Goal: Ask a question

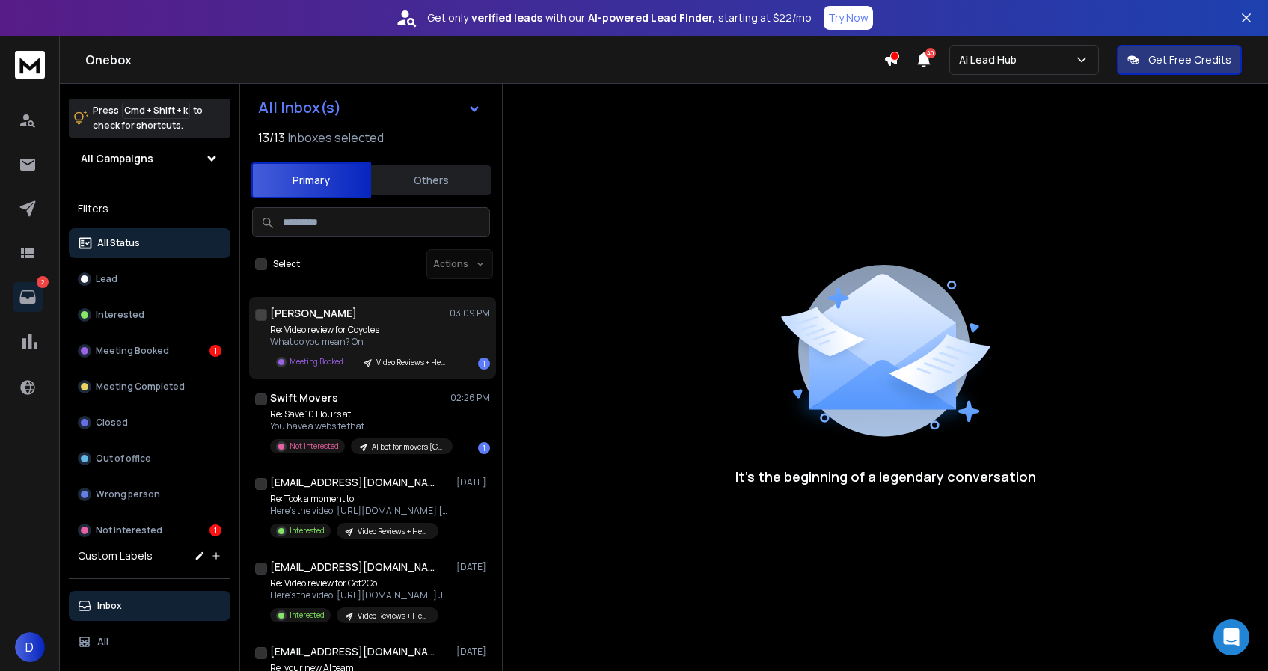
click at [357, 340] on p "What do you mean? On" at bounding box center [360, 342] width 180 height 12
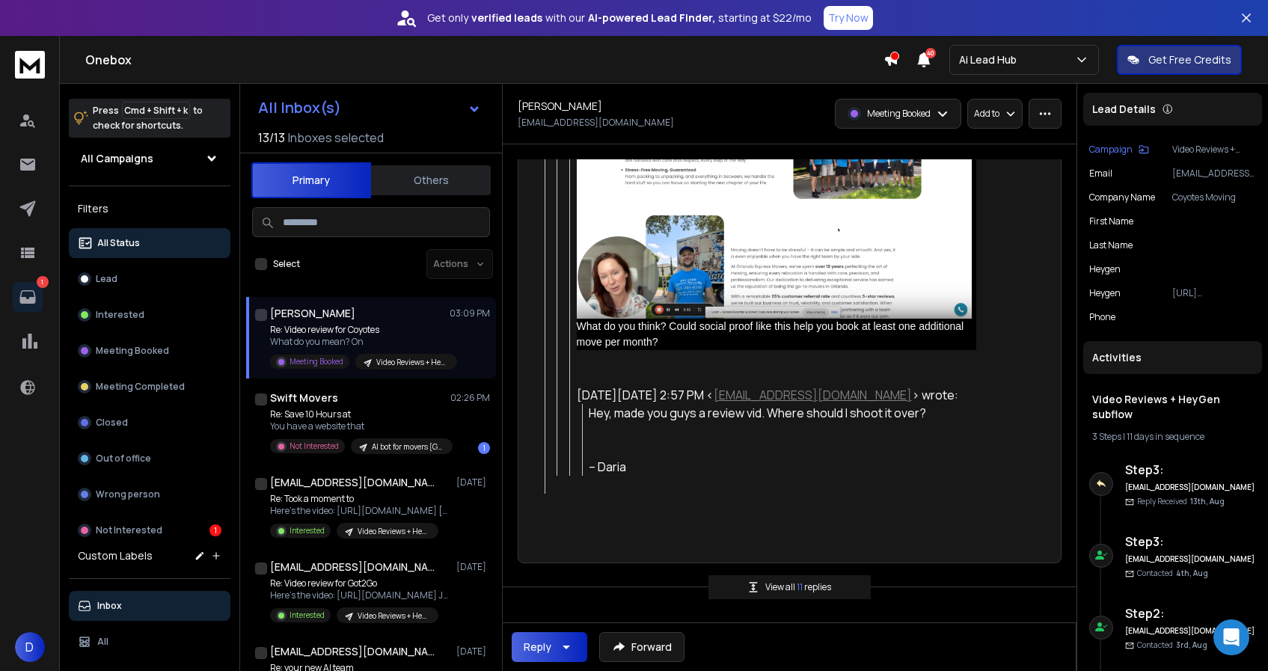
scroll to position [729, 0]
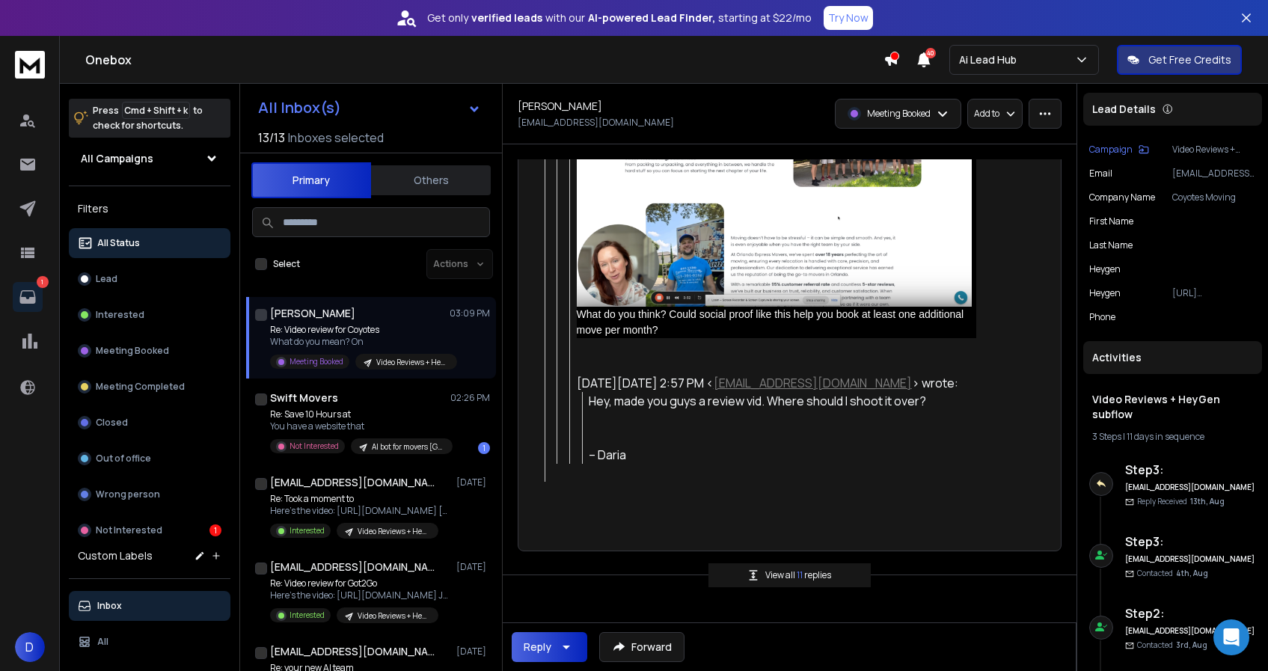
click at [754, 574] on icon at bounding box center [753, 575] width 12 height 12
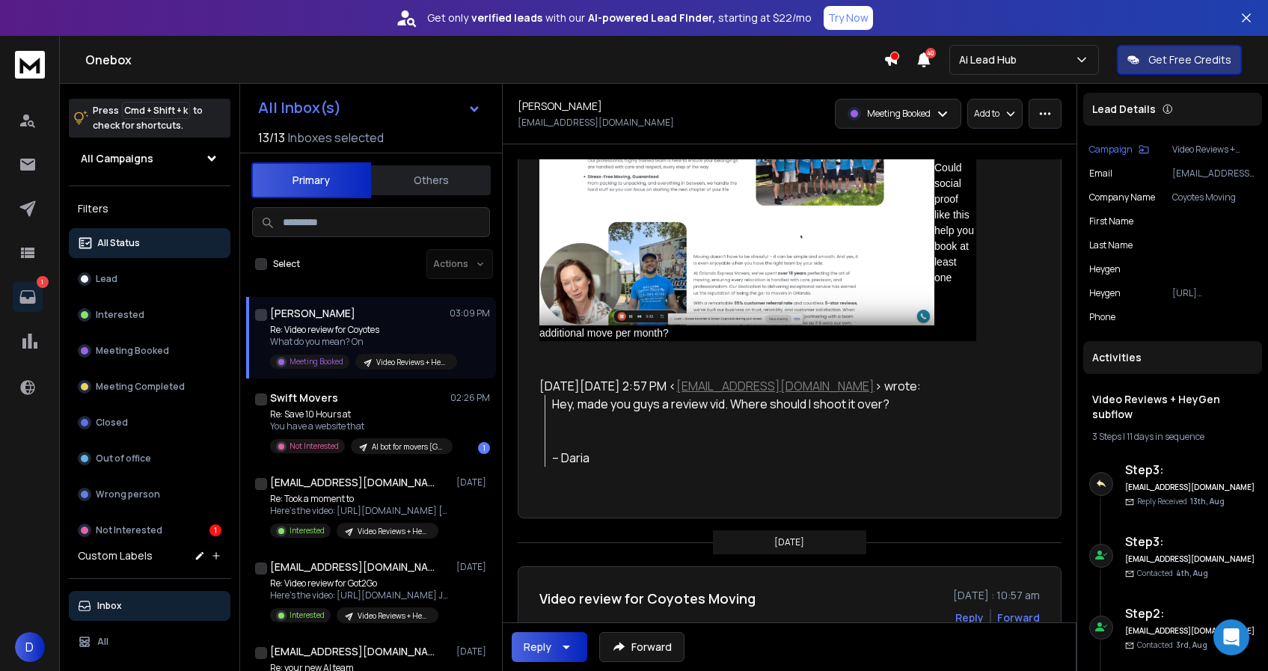
scroll to position [12905, 0]
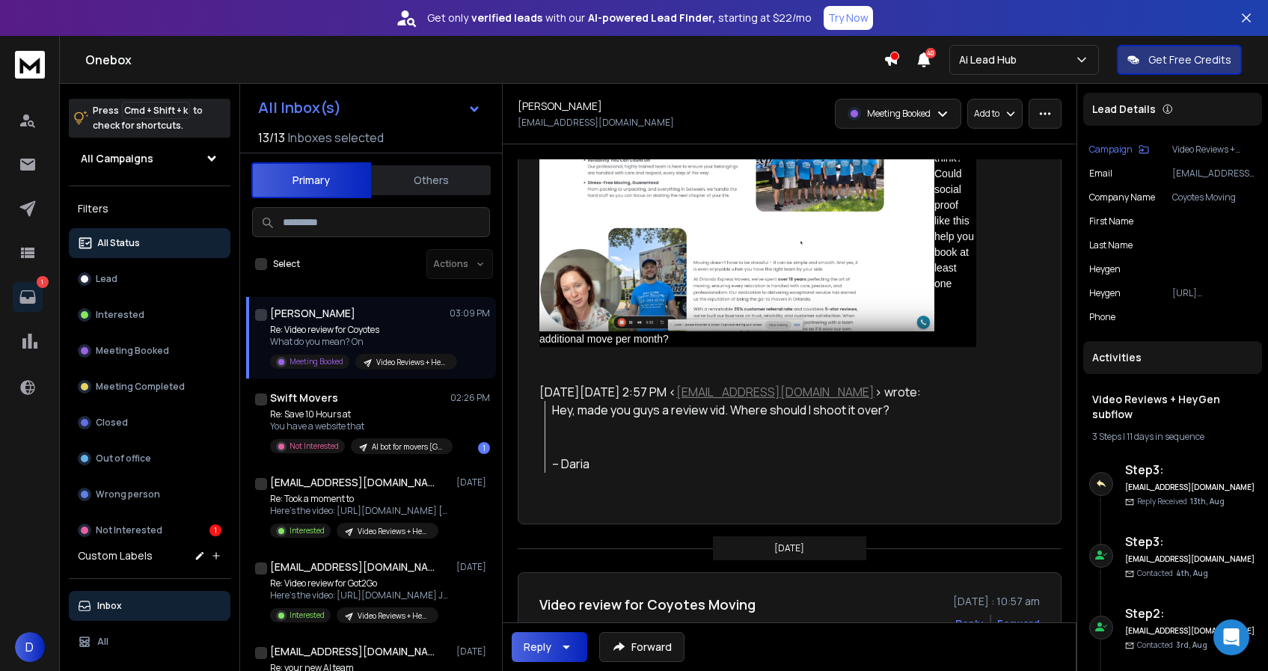
click at [692, 331] on img at bounding box center [736, 216] width 395 height 230
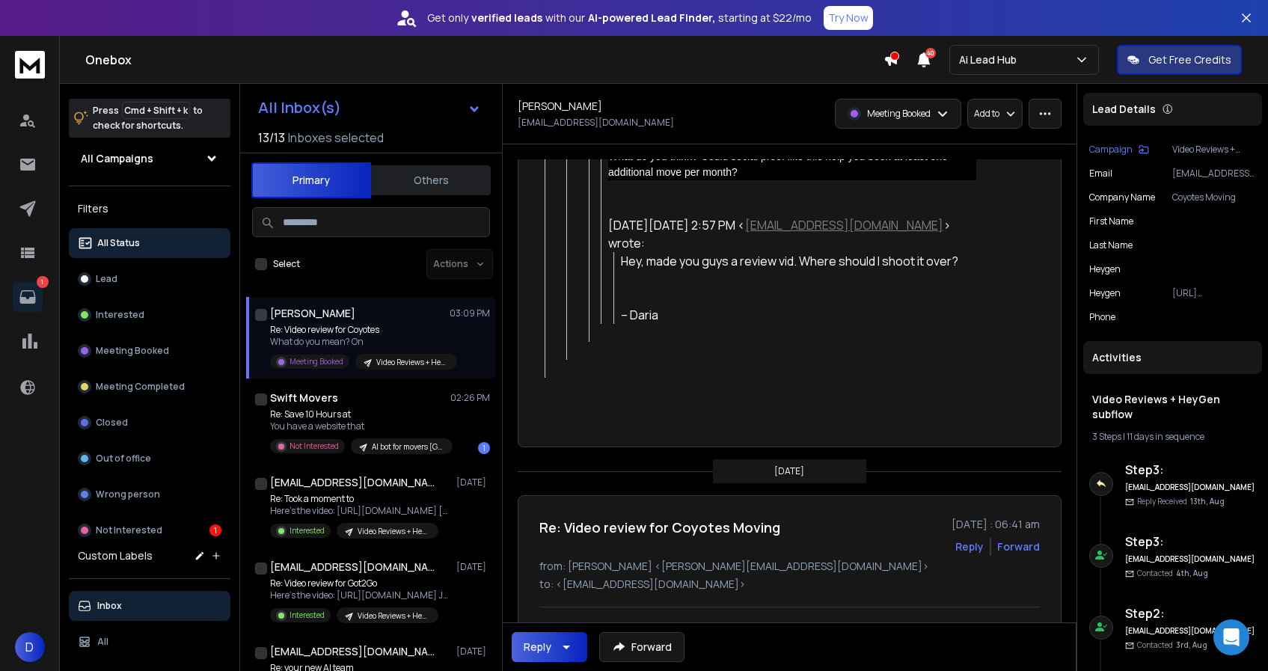
scroll to position [8992, 0]
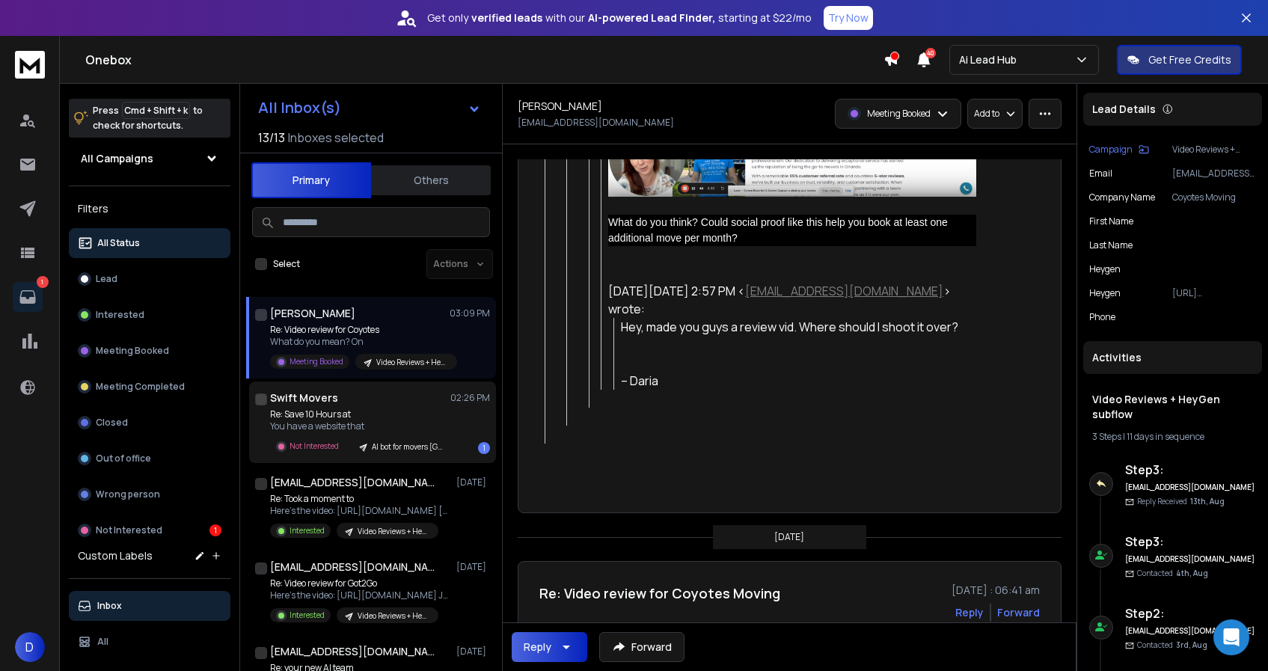
click at [398, 429] on p "You have a website that" at bounding box center [360, 426] width 180 height 12
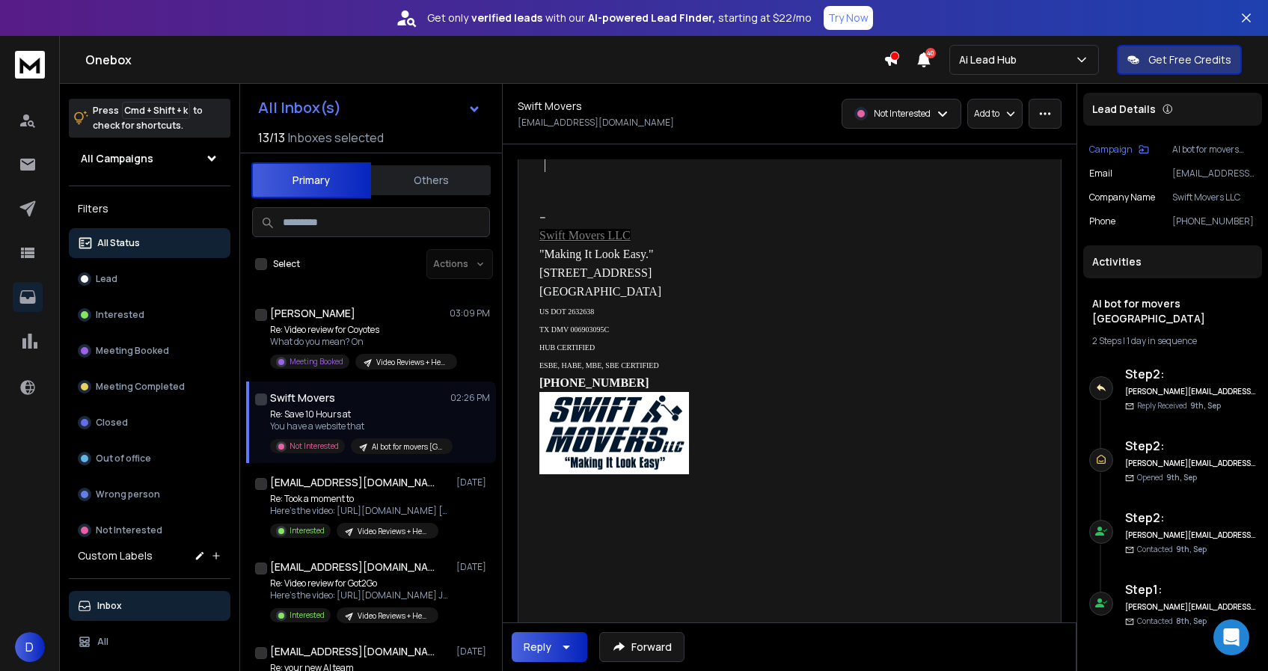
scroll to position [739, 0]
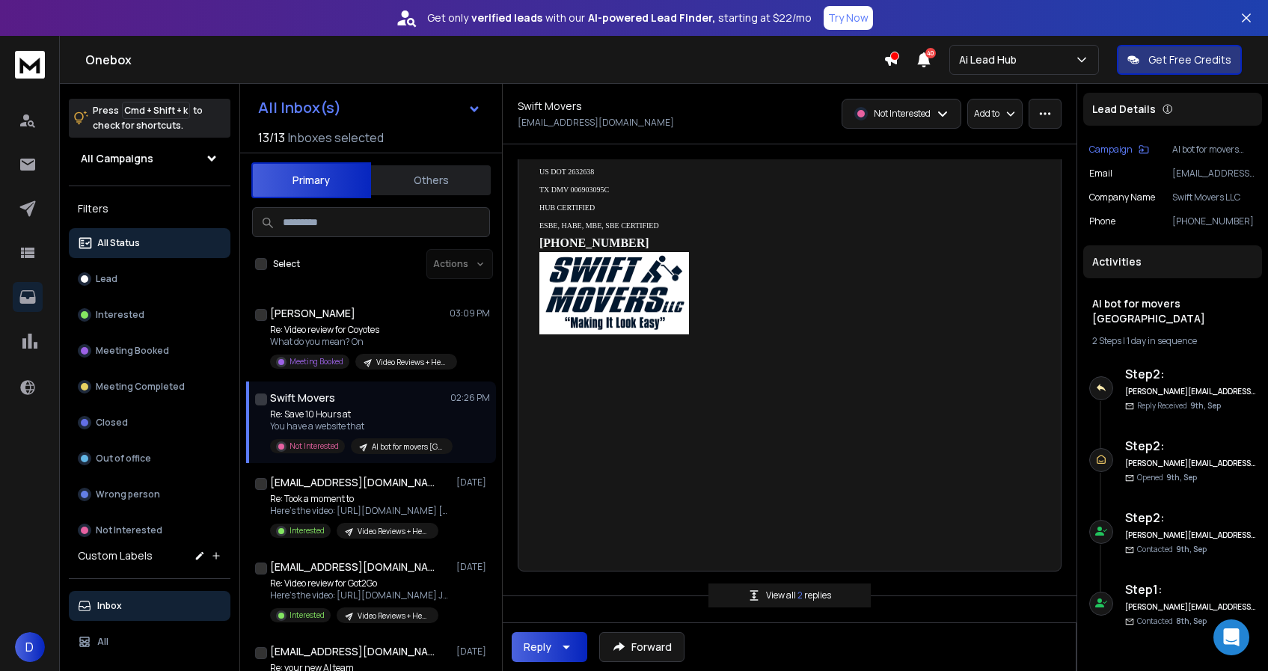
click at [797, 589] on span "2" at bounding box center [800, 595] width 7 height 13
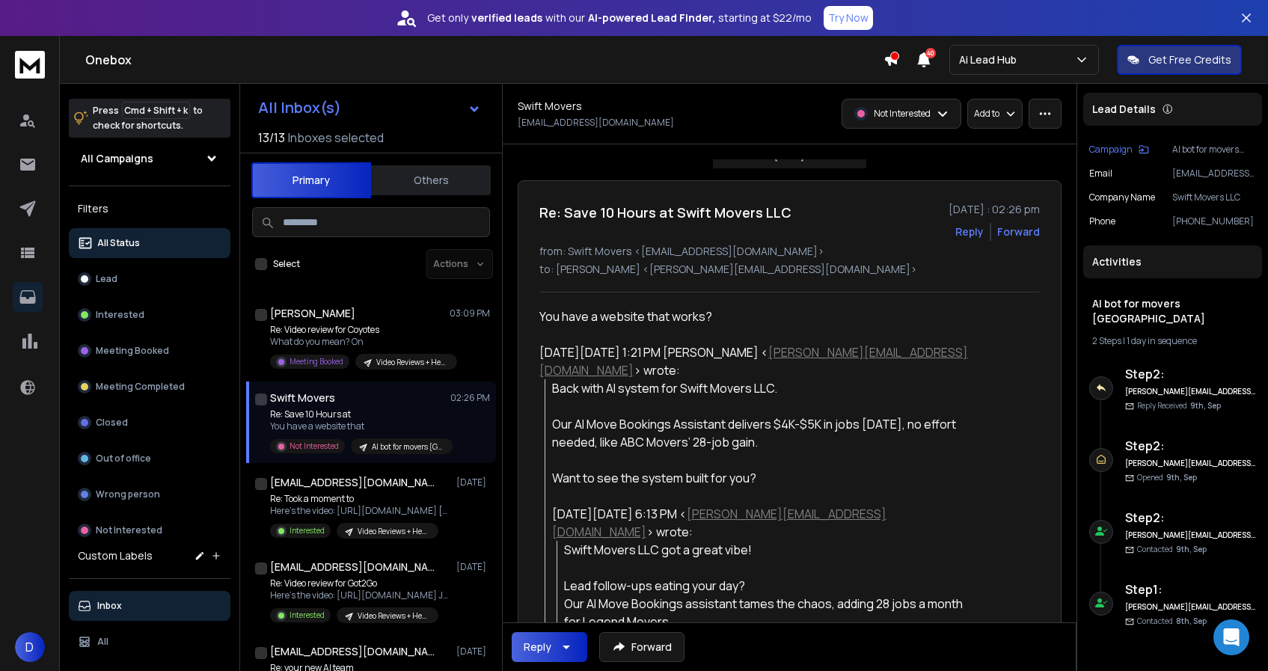
scroll to position [0, 0]
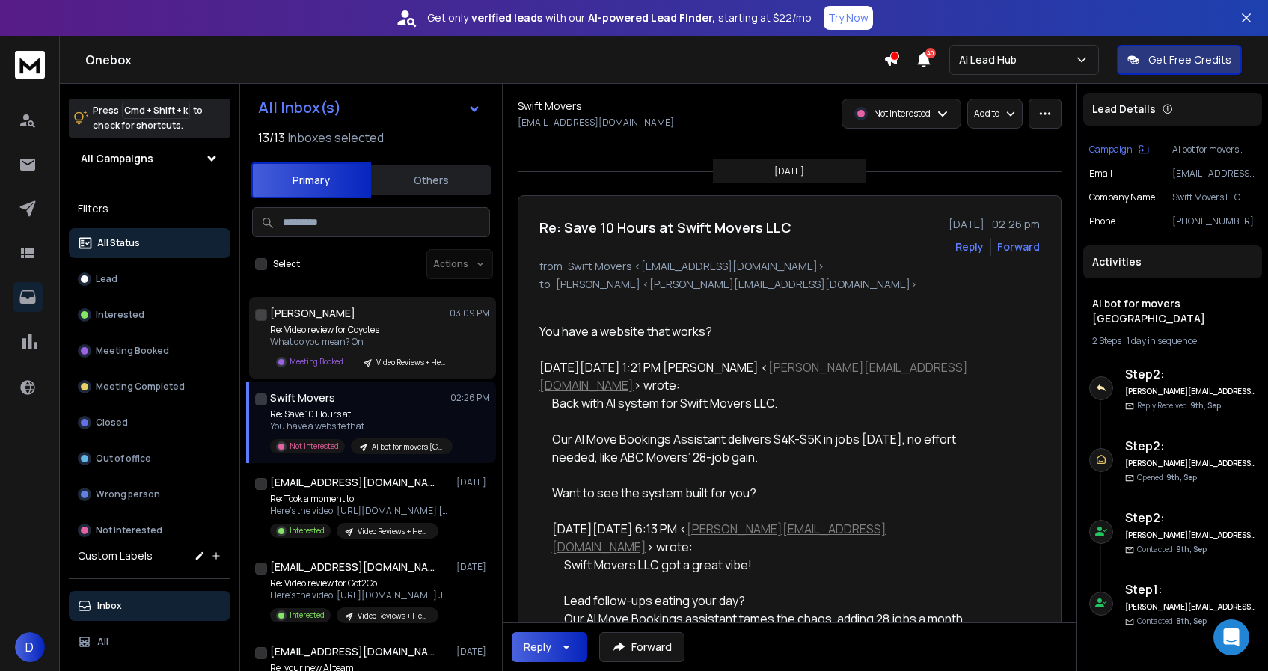
click at [407, 343] on p "What do you mean? On" at bounding box center [360, 342] width 180 height 12
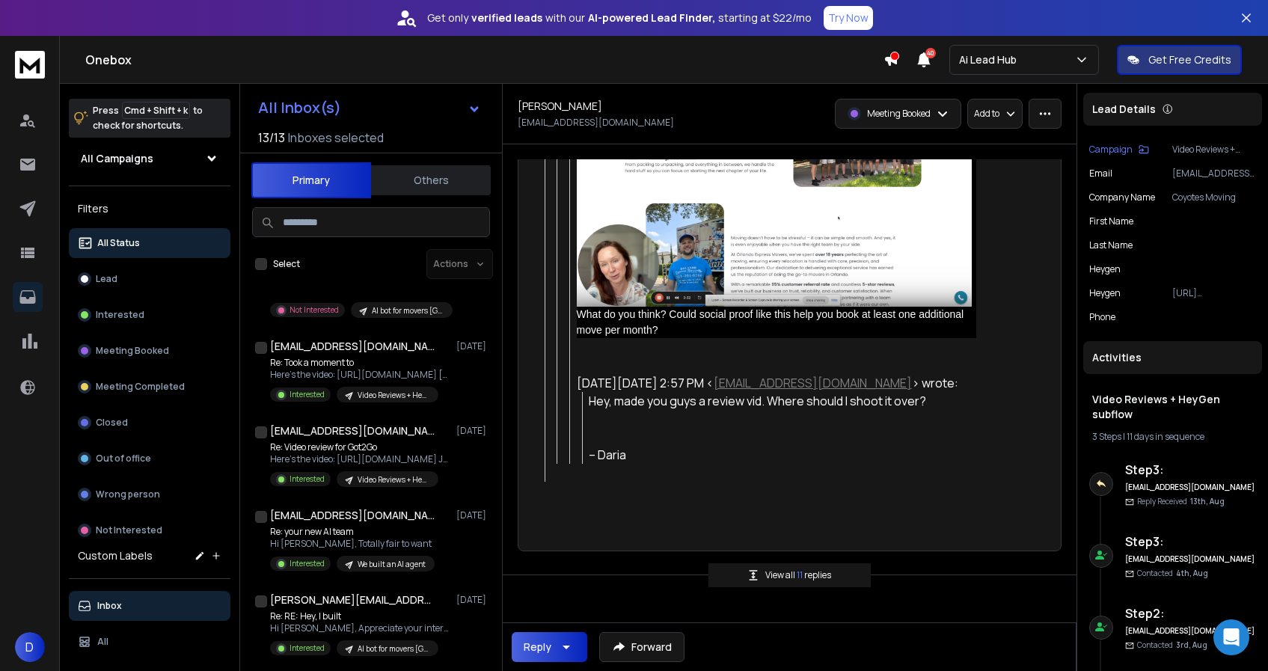
scroll to position [729, 0]
click at [797, 573] on span "11" at bounding box center [800, 575] width 7 height 13
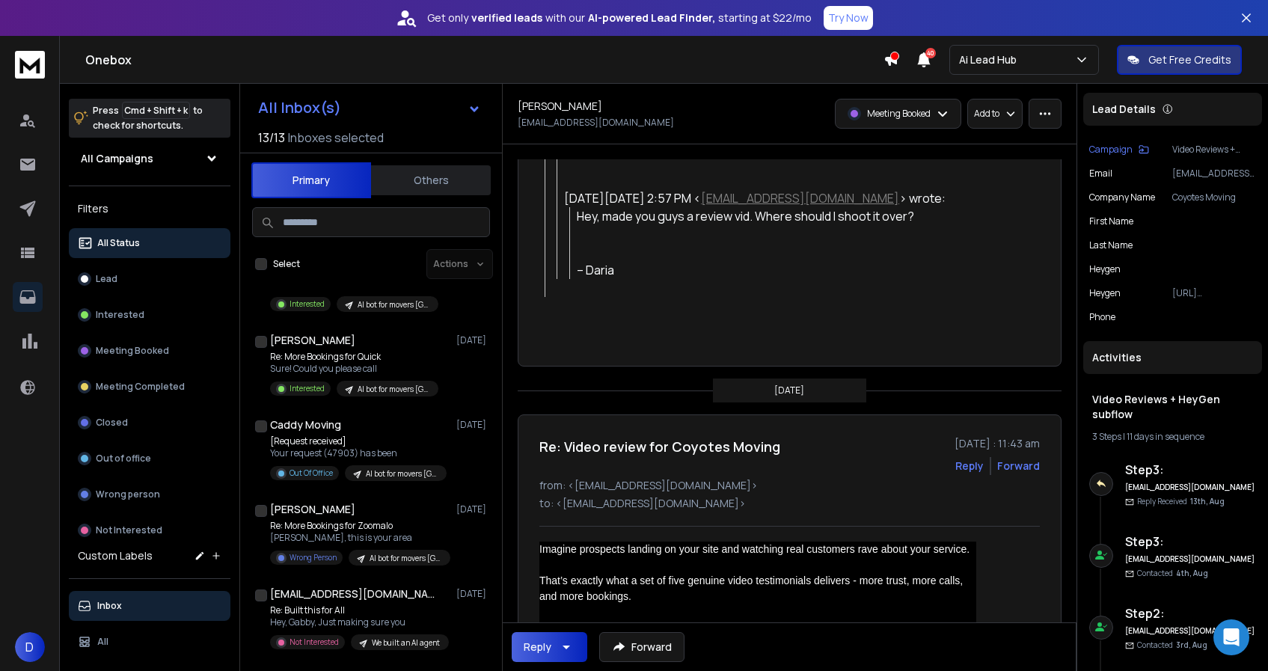
scroll to position [11455, 0]
